Goal: Task Accomplishment & Management: Manage account settings

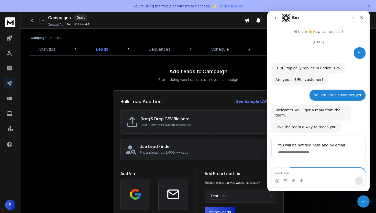
scroll to position [1438, 0]
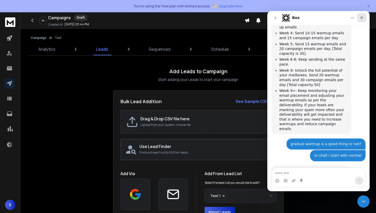
click at [360, 17] on icon "Close" at bounding box center [361, 18] width 4 height 4
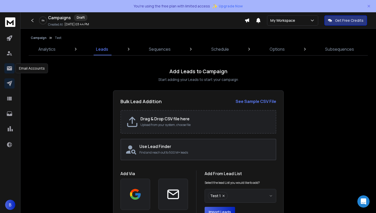
click at [9, 69] on icon at bounding box center [9, 68] width 5 height 4
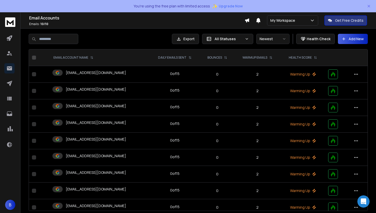
click at [351, 41] on button "Add New" at bounding box center [353, 39] width 30 height 10
drag, startPoint x: 41, startPoint y: 24, endPoint x: 65, endPoint y: 25, distance: 24.0
click at [65, 25] on p "Emails : 10 / 10" at bounding box center [136, 24] width 215 height 4
click at [112, 32] on div "Export All Statuses Newest Health Check Add New EMAIL ACCOUNT NAME DAILY EMAILS…" at bounding box center [197, 122] width 355 height 187
click at [190, 40] on button "Export" at bounding box center [185, 39] width 27 height 10
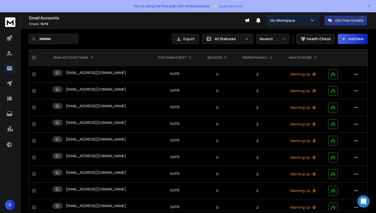
click at [292, 20] on p "My Workspace" at bounding box center [283, 20] width 27 height 5
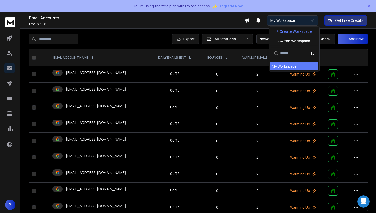
click at [292, 20] on p "My Workspace" at bounding box center [283, 20] width 27 height 5
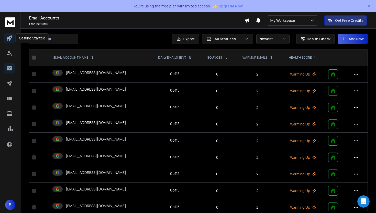
click at [9, 38] on icon at bounding box center [10, 38] width 6 height 6
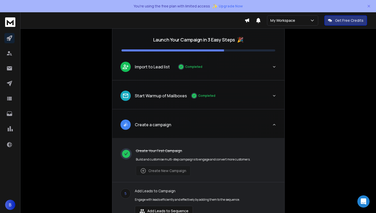
scroll to position [150, 0]
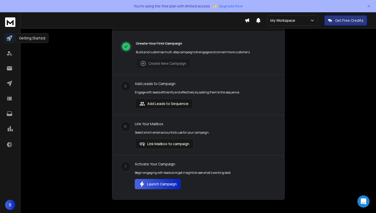
click at [352, 18] on p "Get Free Credits" at bounding box center [349, 20] width 28 height 5
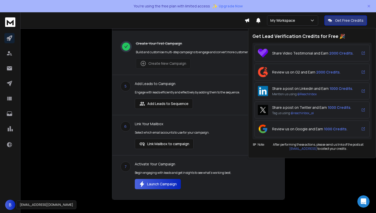
click at [12, 204] on span "B" at bounding box center [10, 204] width 10 height 10
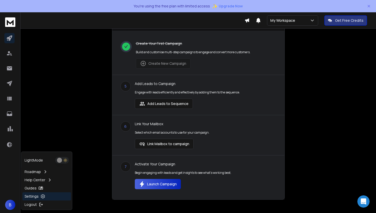
click at [33, 198] on p "Settings" at bounding box center [32, 195] width 14 height 5
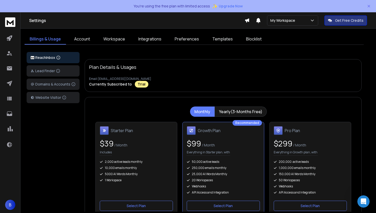
click at [56, 87] on button "Domains & Accounts" at bounding box center [53, 83] width 53 height 11
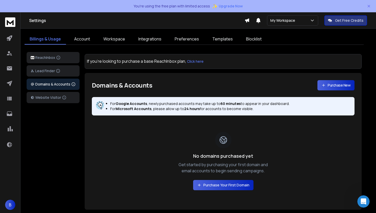
click at [82, 41] on link "Account" at bounding box center [82, 39] width 26 height 11
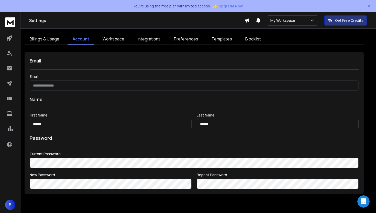
click at [115, 38] on link "Workspace" at bounding box center [113, 39] width 32 height 11
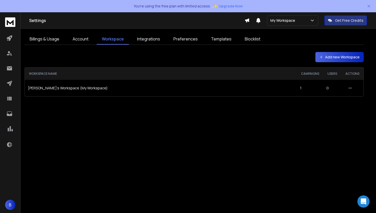
click at [147, 37] on link "Integrations" at bounding box center [148, 39] width 33 height 11
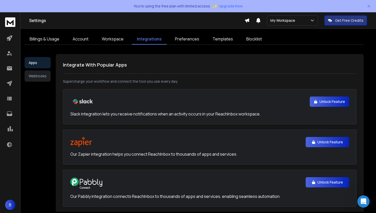
click at [185, 38] on link "Preferences" at bounding box center [187, 39] width 35 height 11
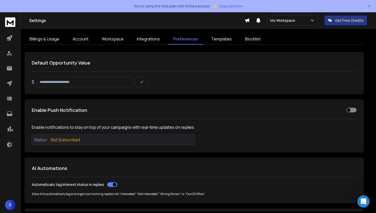
click at [218, 38] on link "Templates" at bounding box center [221, 39] width 31 height 11
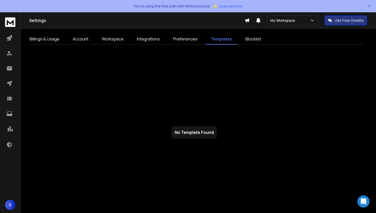
click at [241, 37] on link "Blocklist" at bounding box center [253, 39] width 26 height 11
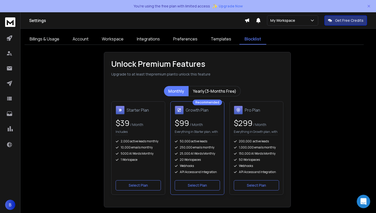
click at [362, 199] on icon "Open Intercom Messenger" at bounding box center [362, 200] width 8 height 8
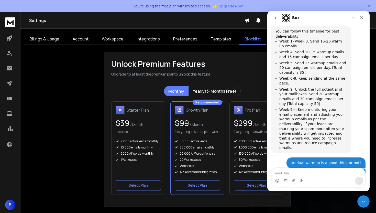
scroll to position [1438, 0]
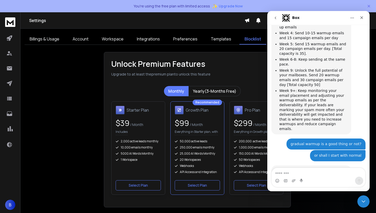
click at [313, 175] on textarea "Message…" at bounding box center [318, 172] width 94 height 9
click at [6, 69] on icon at bounding box center [9, 68] width 6 height 6
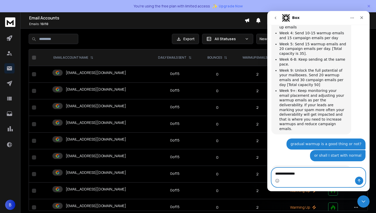
click at [314, 172] on textarea "**********" at bounding box center [318, 172] width 94 height 9
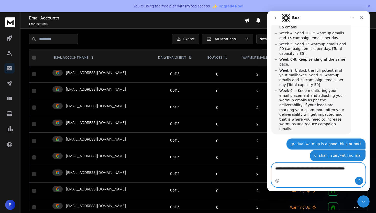
scroll to position [1443, 0]
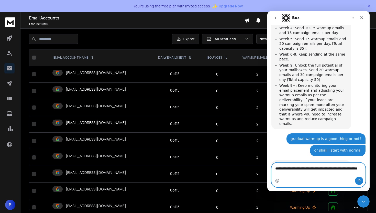
type textarea "**********"
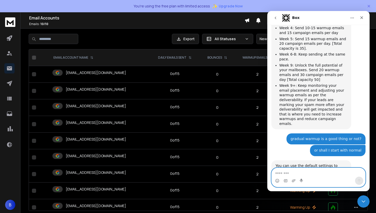
scroll to position [1458, 0]
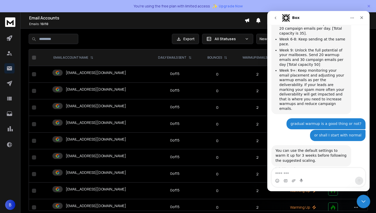
click at [359, 197] on div "Close Intercom Messenger" at bounding box center [362, 200] width 12 height 12
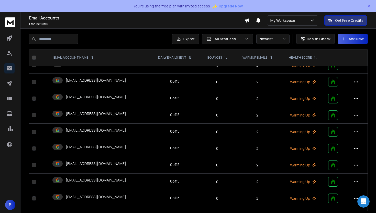
scroll to position [0, 0]
